Goal: Check status: Check status

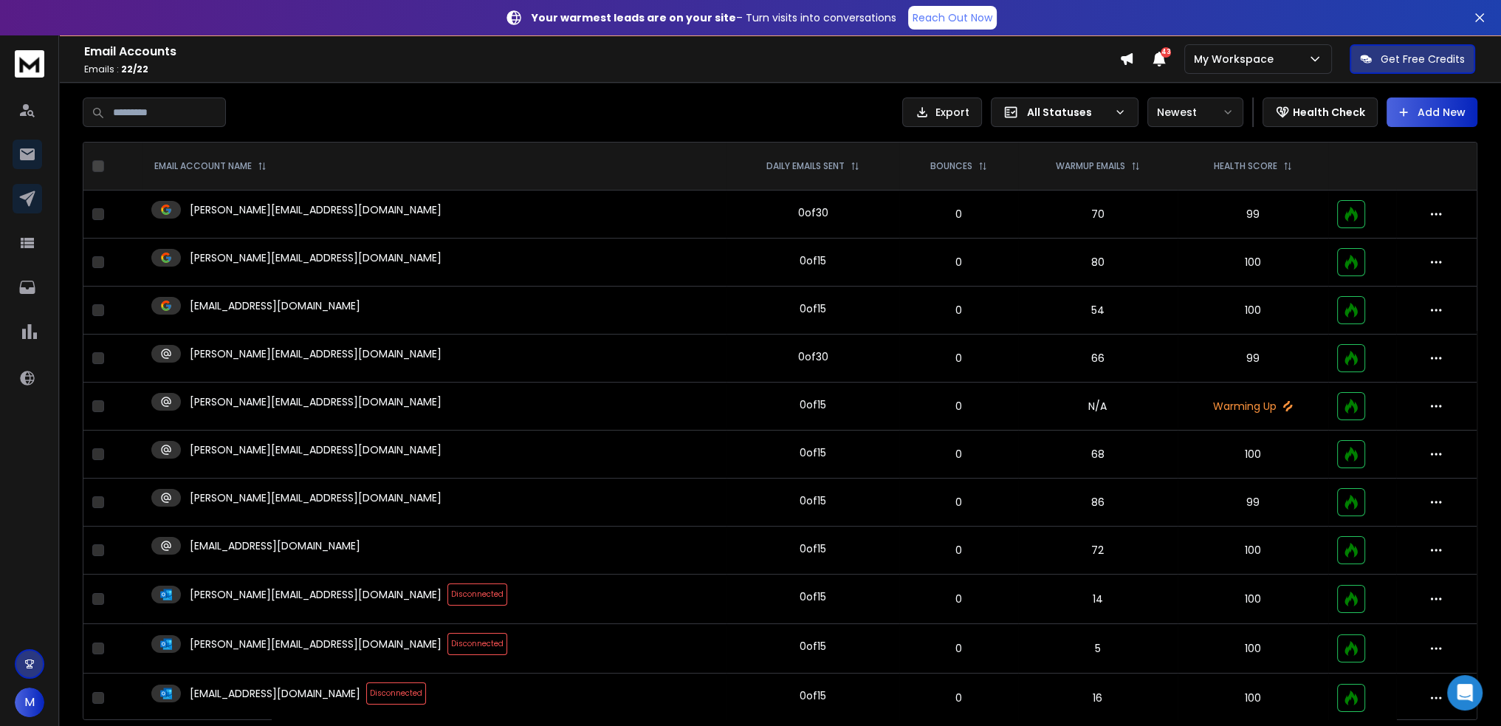
click at [27, 202] on icon at bounding box center [27, 199] width 16 height 16
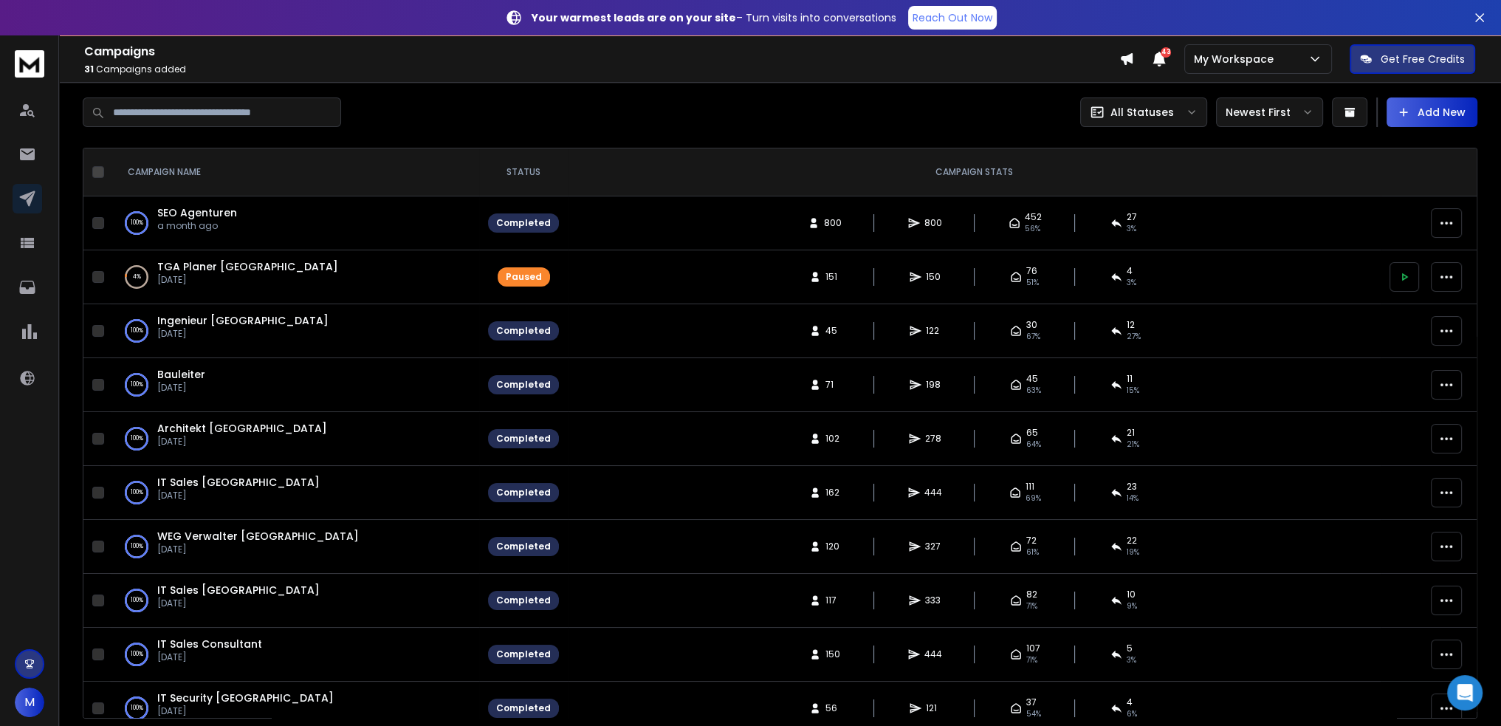
click at [201, 215] on span "SEO Agenturen" at bounding box center [197, 212] width 80 height 15
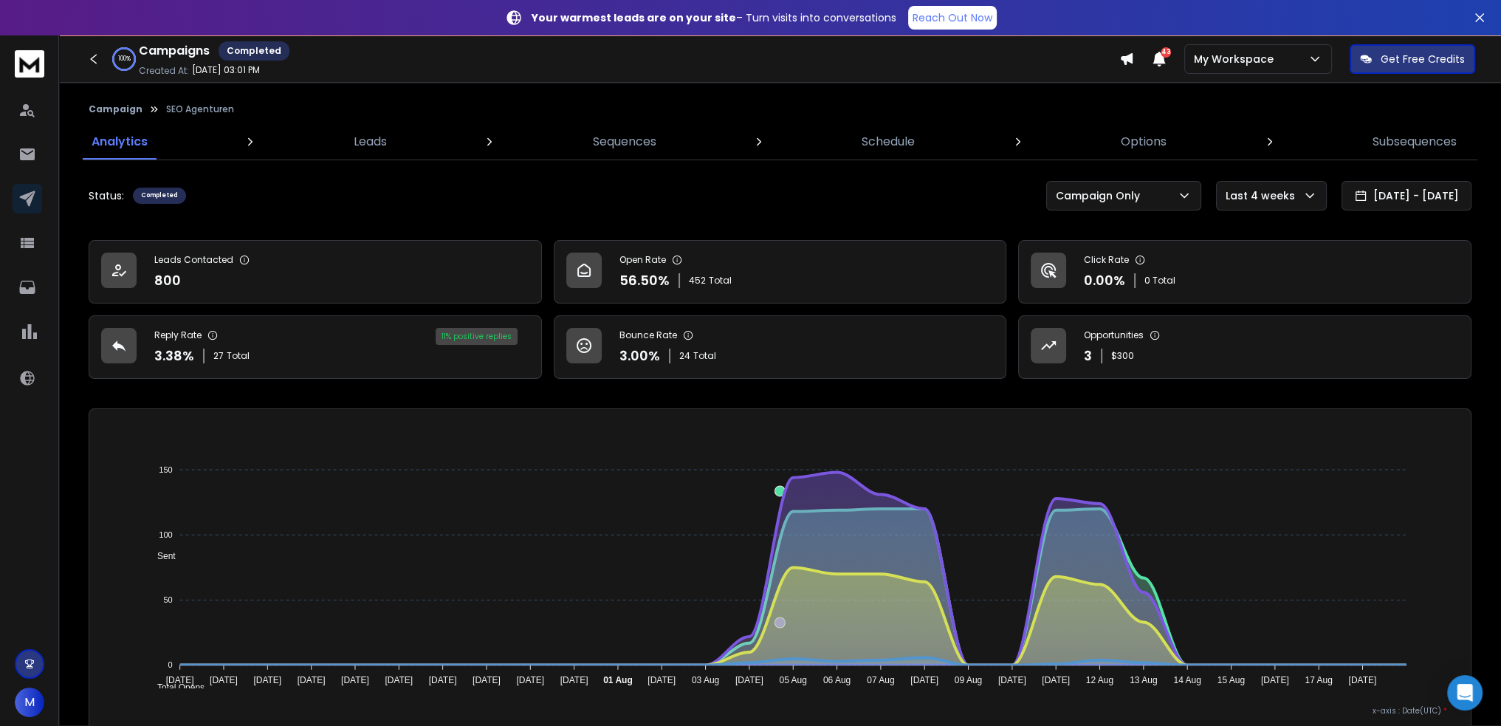
click at [488, 336] on div "11 % positive replies" at bounding box center [477, 336] width 82 height 17
